Goal: Communication & Community: Answer question/provide support

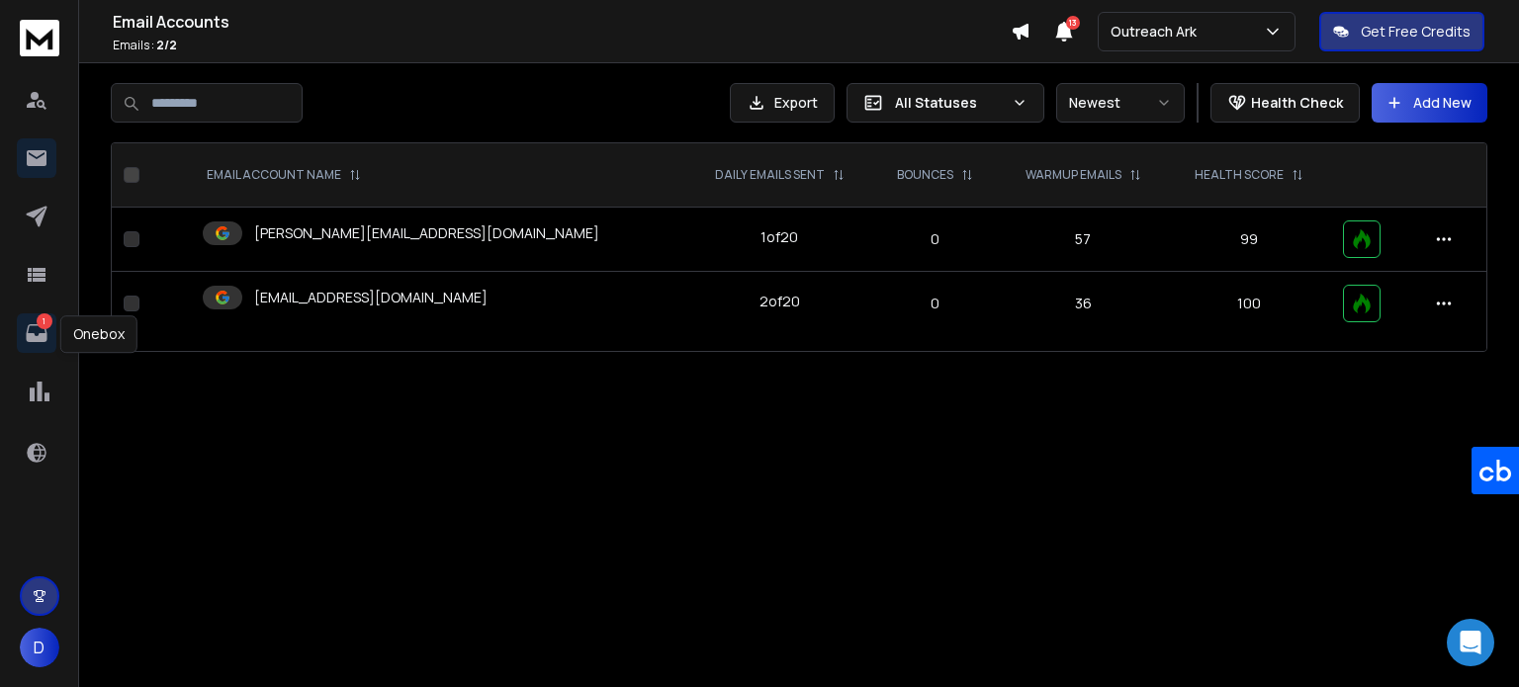
click at [32, 330] on icon at bounding box center [37, 333] width 24 height 24
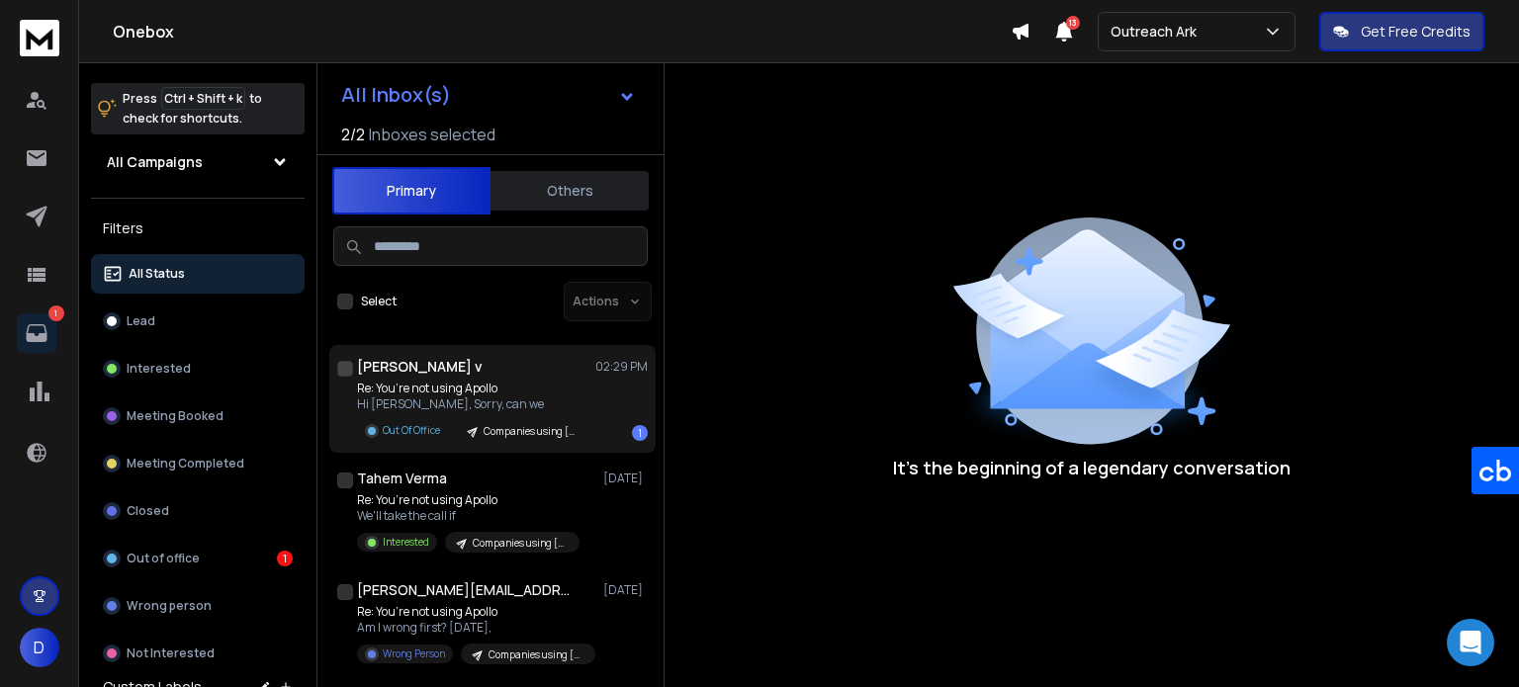
click at [439, 395] on p "Re: You’re not using Apollo" at bounding box center [473, 389] width 233 height 16
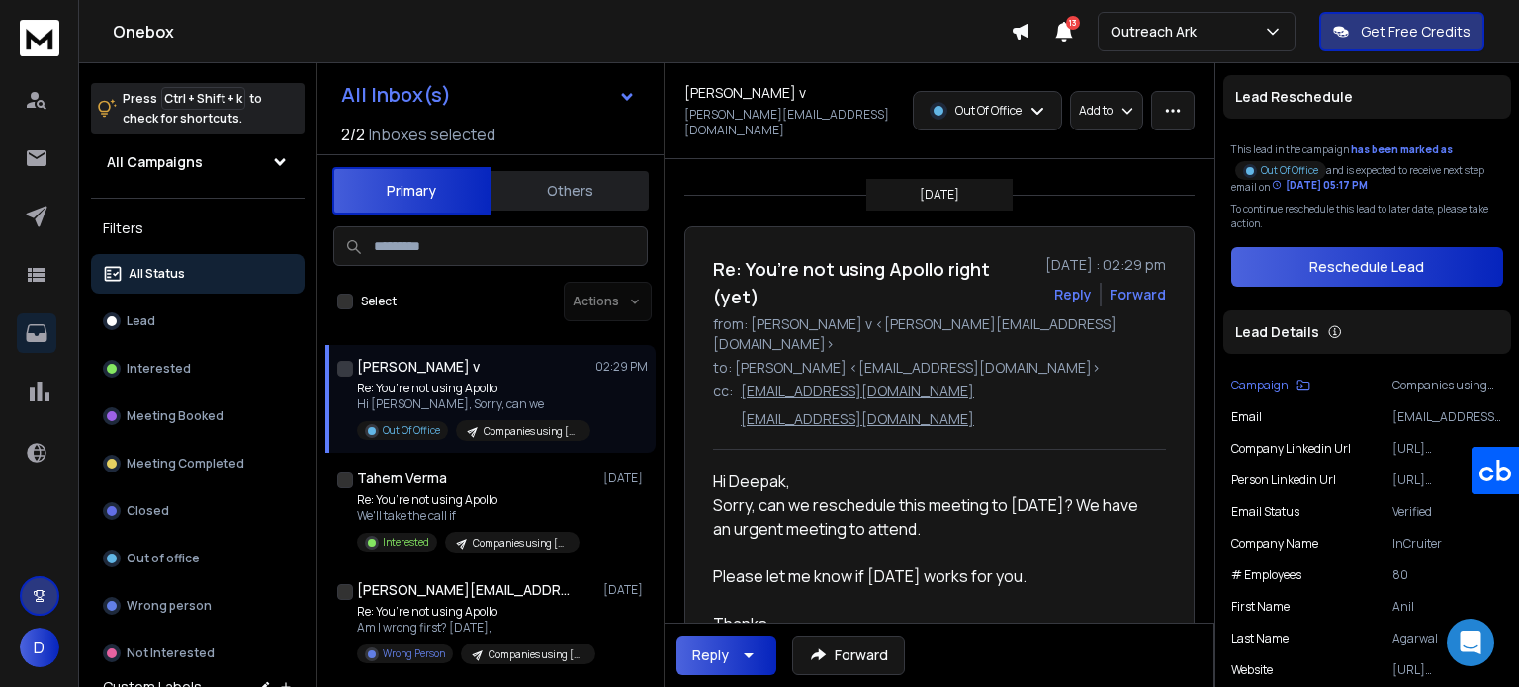
click at [704, 651] on div "Reply" at bounding box center [710, 656] width 37 height 20
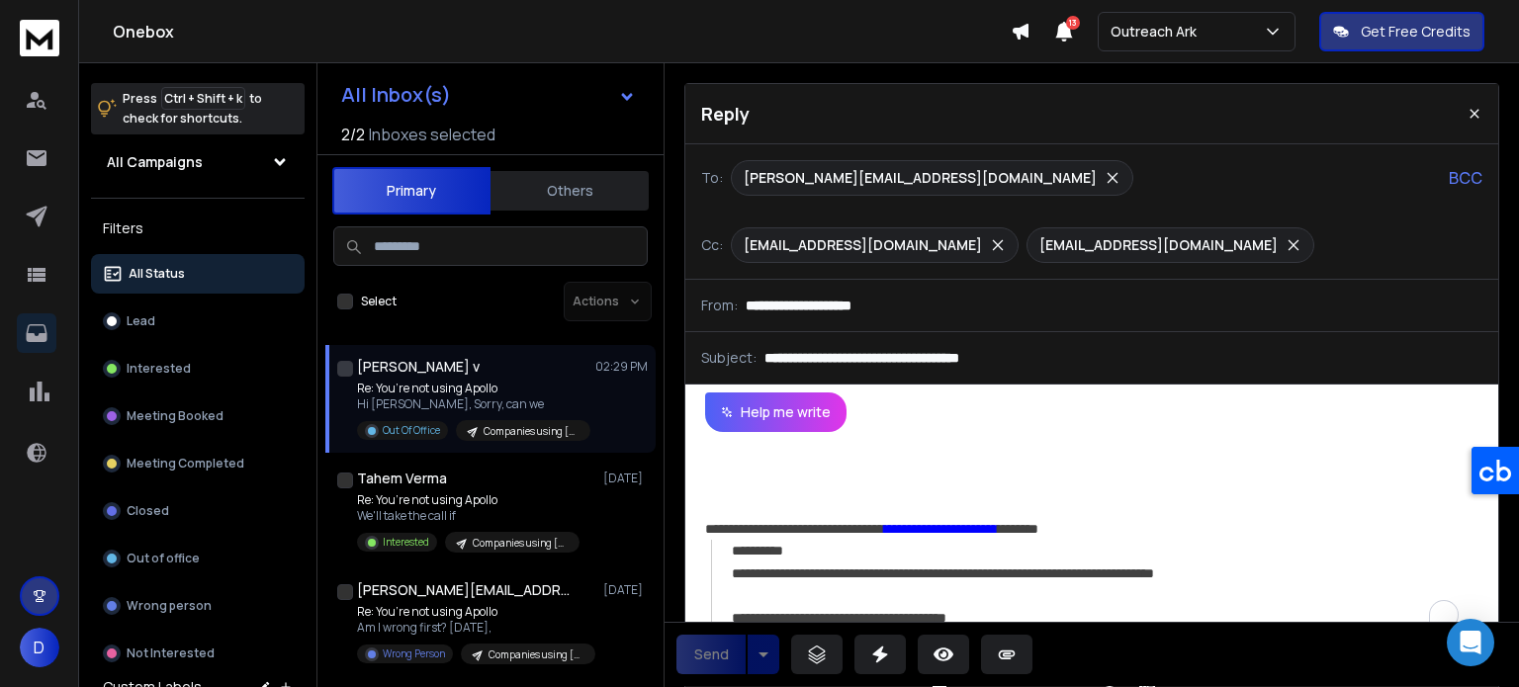
click at [883, 438] on div "**********" at bounding box center [1091, 541] width 813 height 218
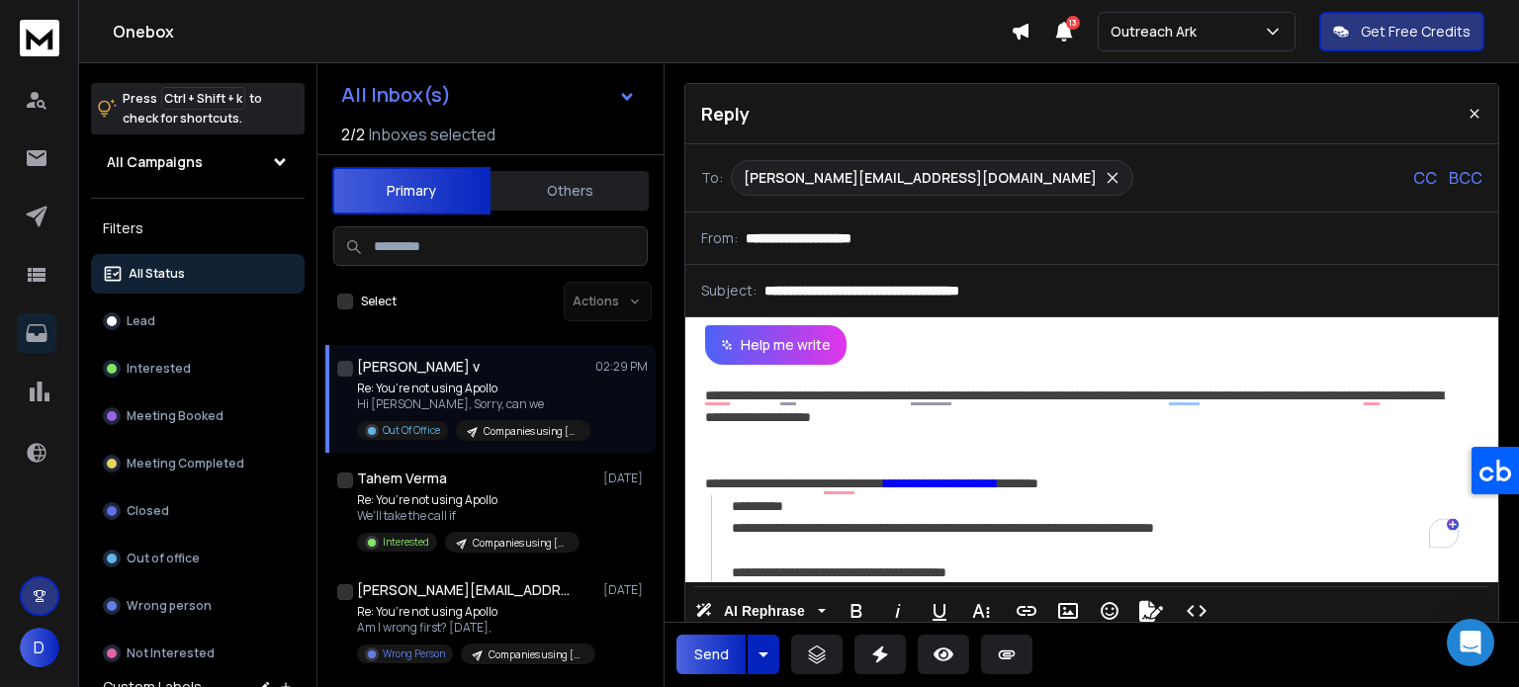
click at [720, 650] on button "Send" at bounding box center [710, 655] width 69 height 40
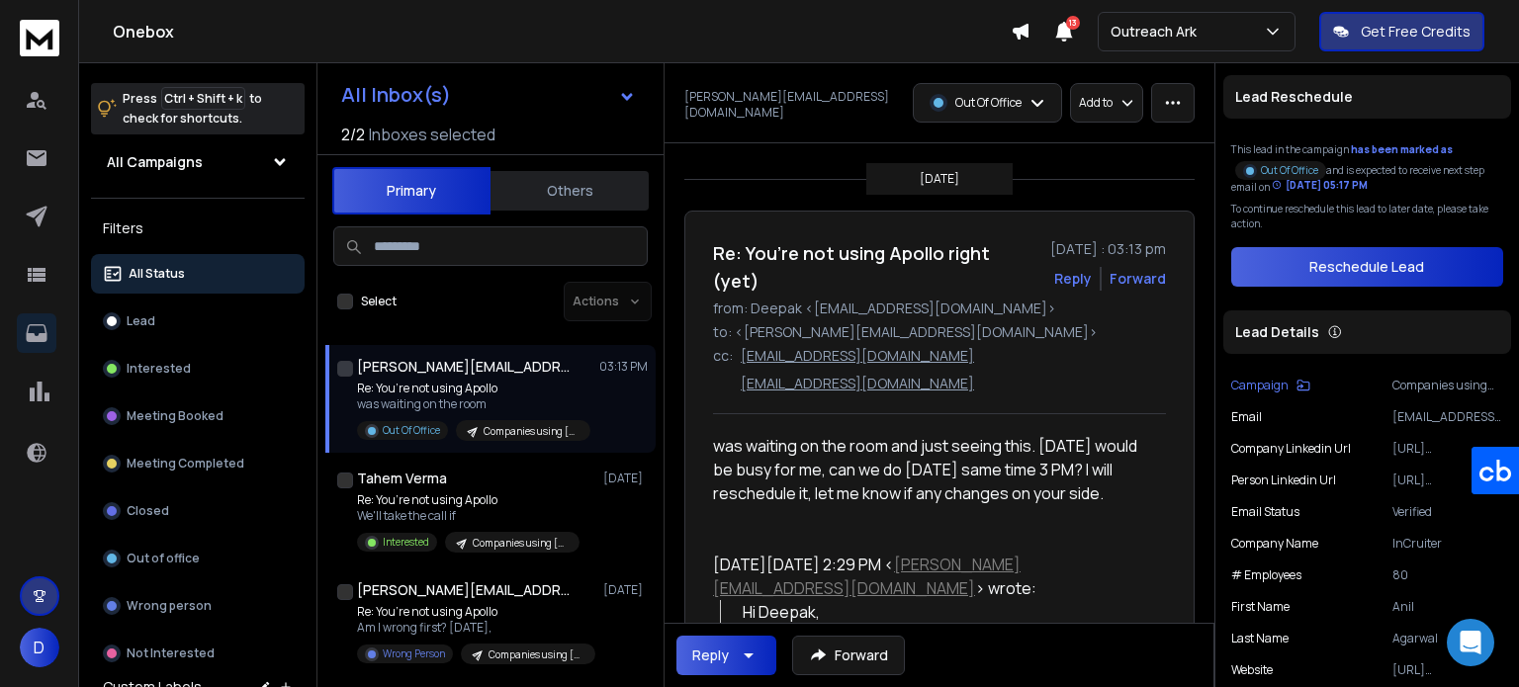
click at [665, 44] on div "Onebox 13 Outreach Ark Get Free Credits" at bounding box center [759, 31] width 1519 height 63
